Goal: Navigation & Orientation: Find specific page/section

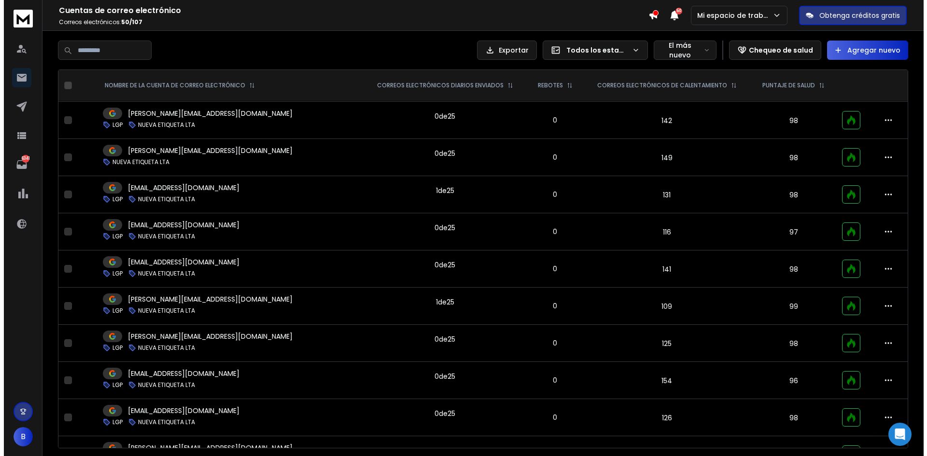
scroll to position [2864, 0]
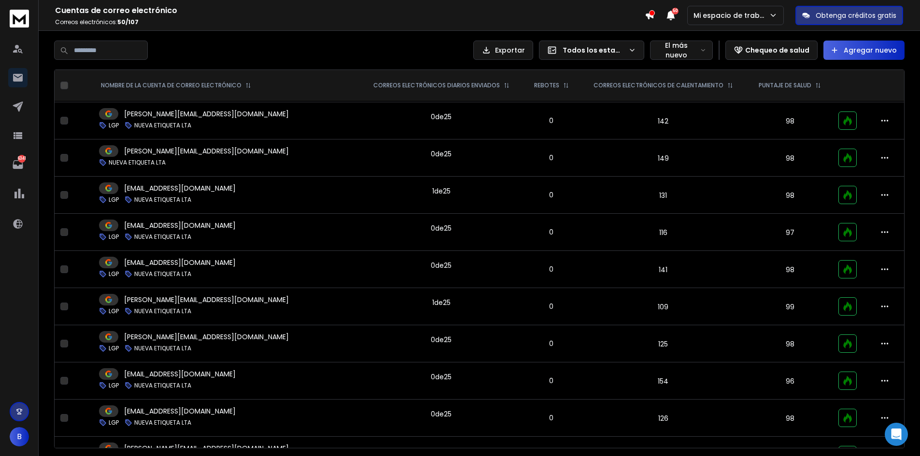
click at [383, 307] on td "1 de 25" at bounding box center [440, 300] width 165 height 25
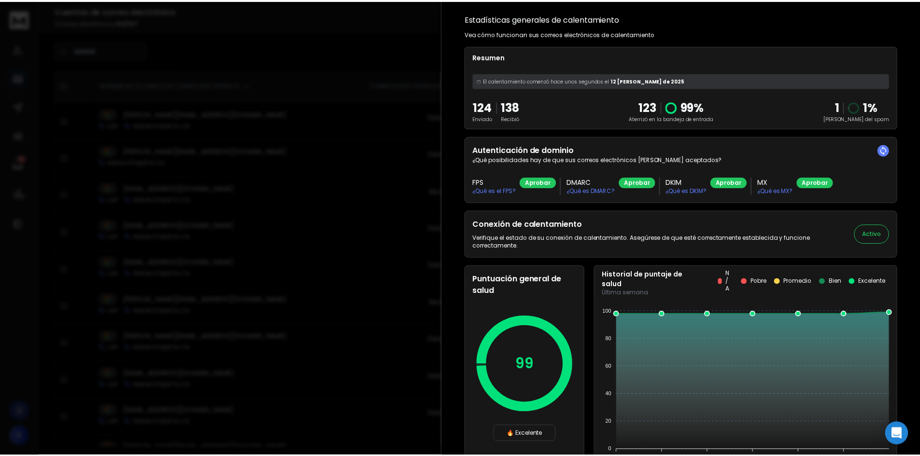
scroll to position [0, 0]
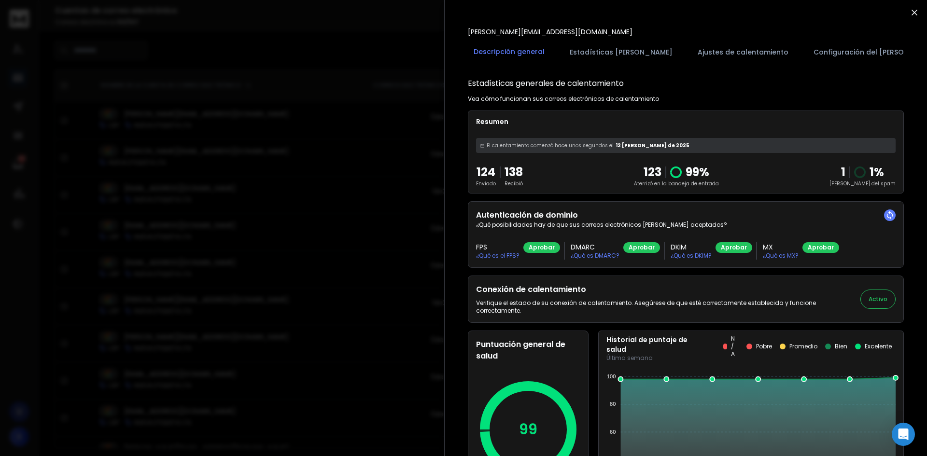
click at [915, 10] on icon "button" at bounding box center [914, 13] width 10 height 10
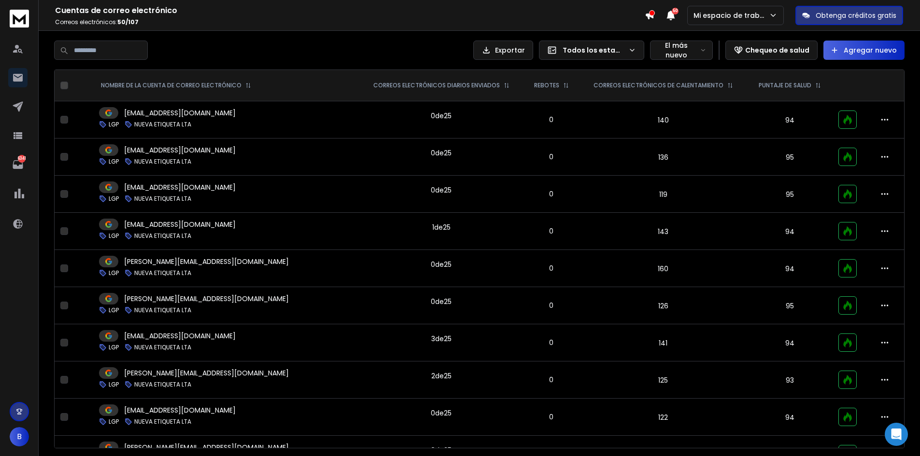
click at [484, 126] on td "0 de 25" at bounding box center [440, 113] width 165 height 25
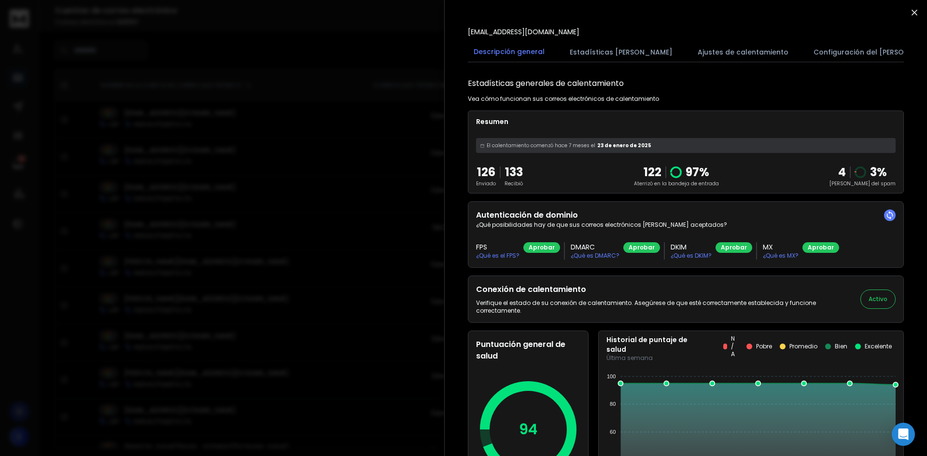
click at [912, 16] on icon "button" at bounding box center [914, 13] width 10 height 10
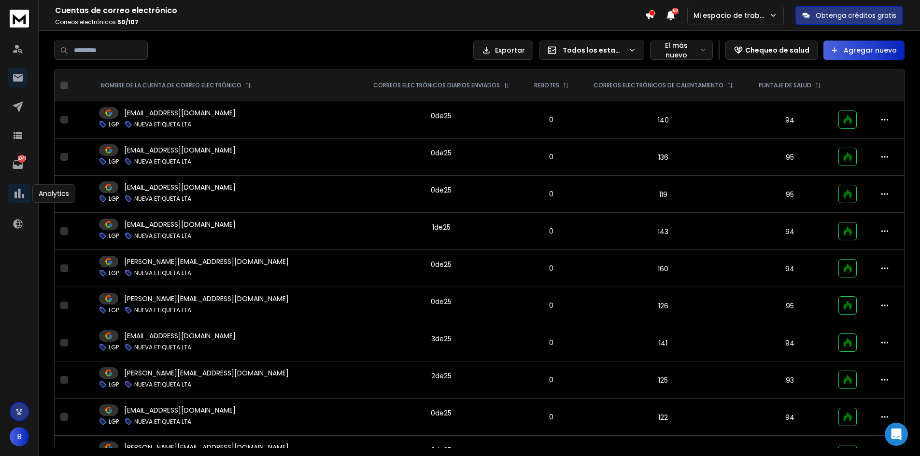
click at [22, 190] on icon at bounding box center [19, 193] width 14 height 14
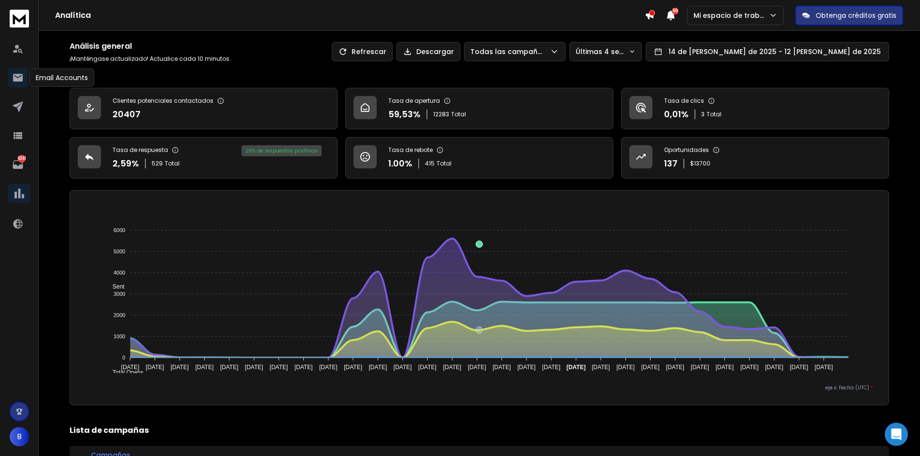
click at [12, 75] on icon at bounding box center [18, 78] width 12 height 12
